Goal: Task Accomplishment & Management: Use online tool/utility

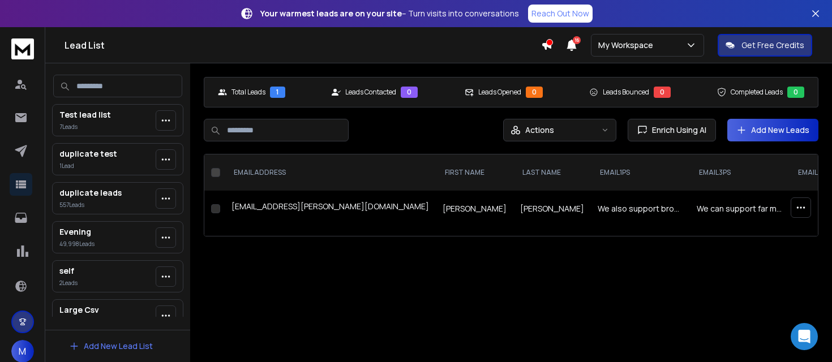
scroll to position [1081, 0]
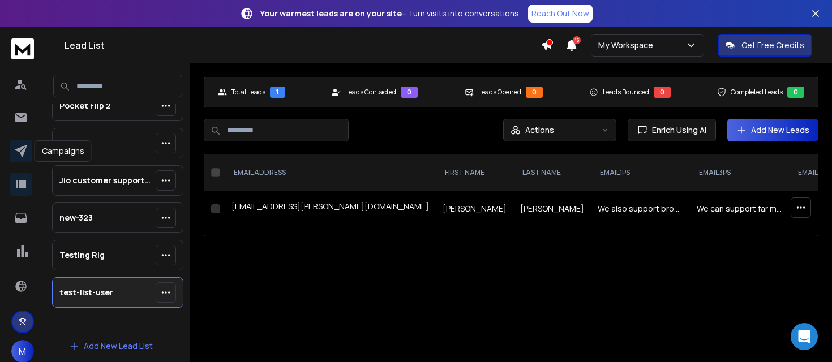
click at [20, 142] on link at bounding box center [21, 151] width 23 height 23
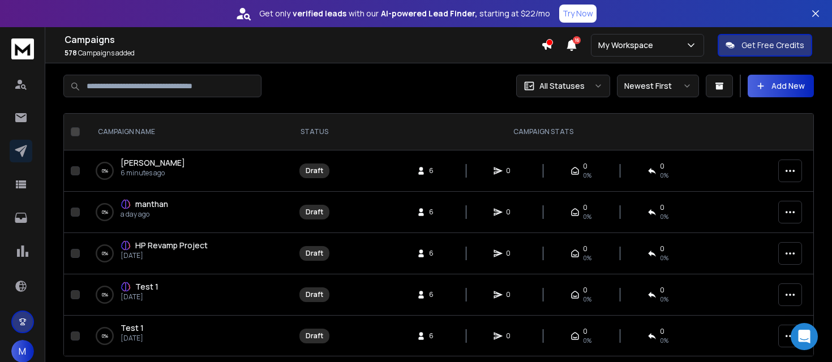
click at [154, 167] on span "[PERSON_NAME]" at bounding box center [153, 162] width 65 height 11
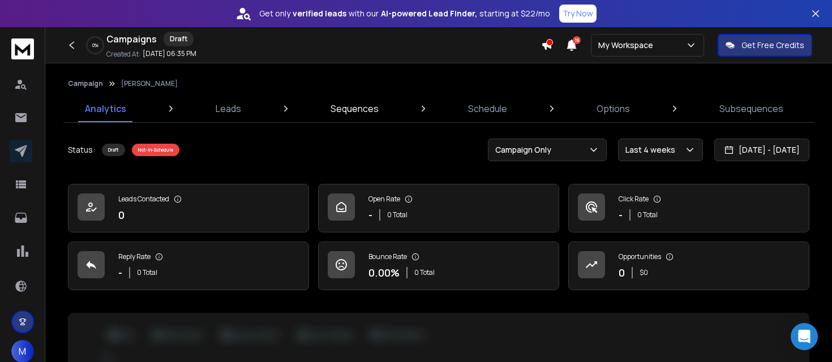
click at [350, 115] on link "Sequences" at bounding box center [355, 108] width 62 height 27
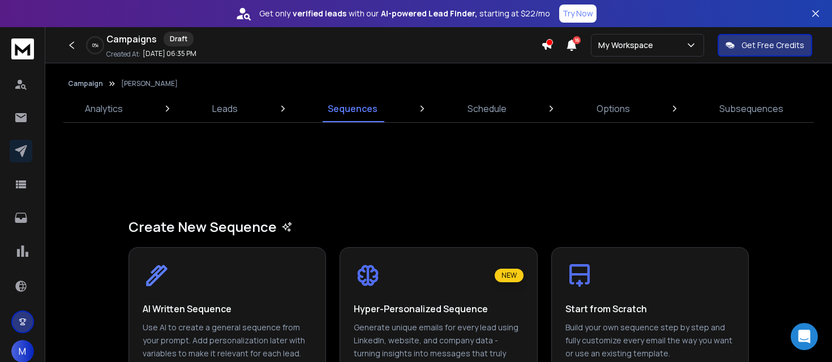
click at [427, 279] on div "NEW" at bounding box center [438, 275] width 169 height 28
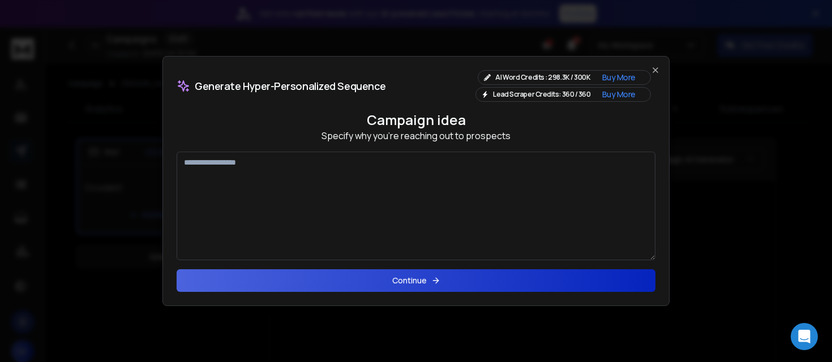
click at [291, 204] on textarea at bounding box center [416, 206] width 479 height 109
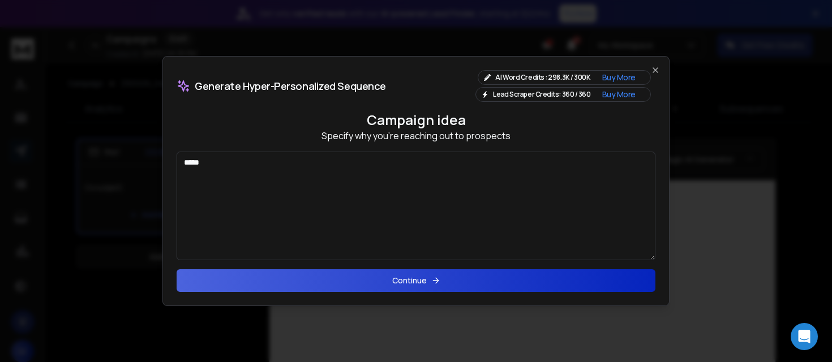
type textarea "*****"
click at [382, 287] on button "Continue" at bounding box center [416, 280] width 479 height 23
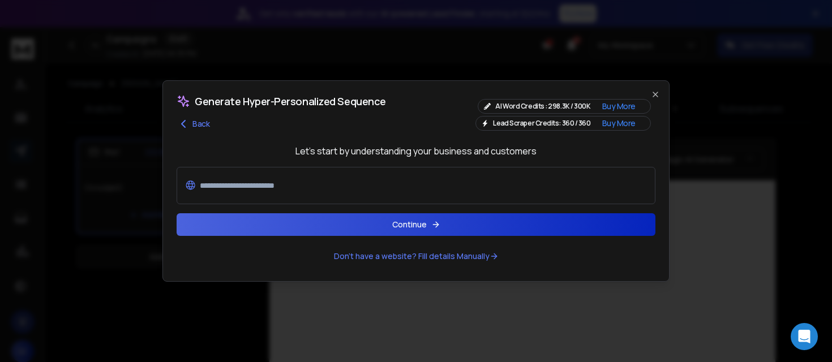
click at [293, 200] on input "url" at bounding box center [416, 185] width 479 height 37
type input "********"
click at [439, 229] on icon "button" at bounding box center [435, 224] width 9 height 9
